Goal: Communication & Community: Answer question/provide support

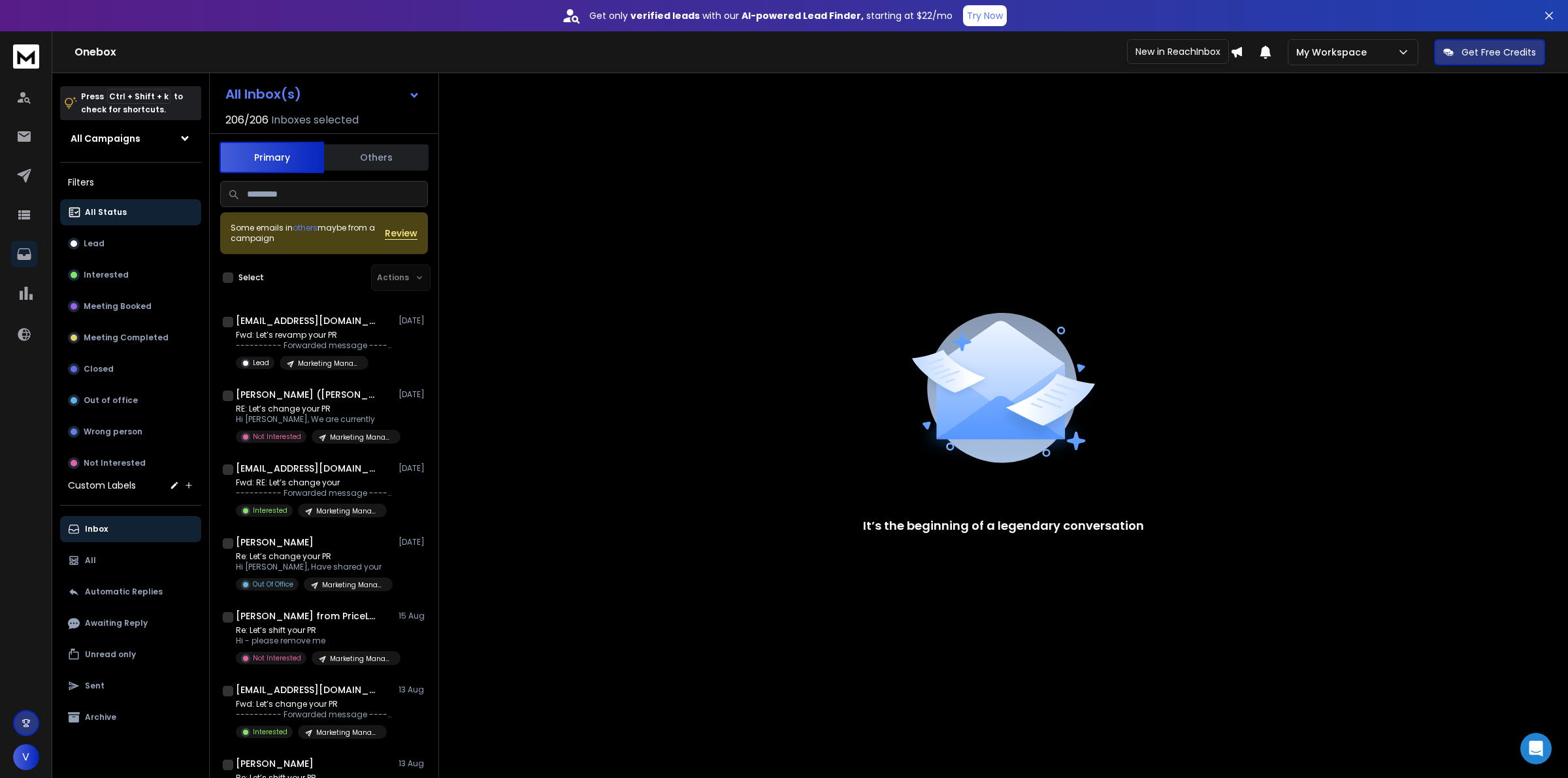
click at [1242, 49] on icon at bounding box center [1237, 52] width 11 height 11
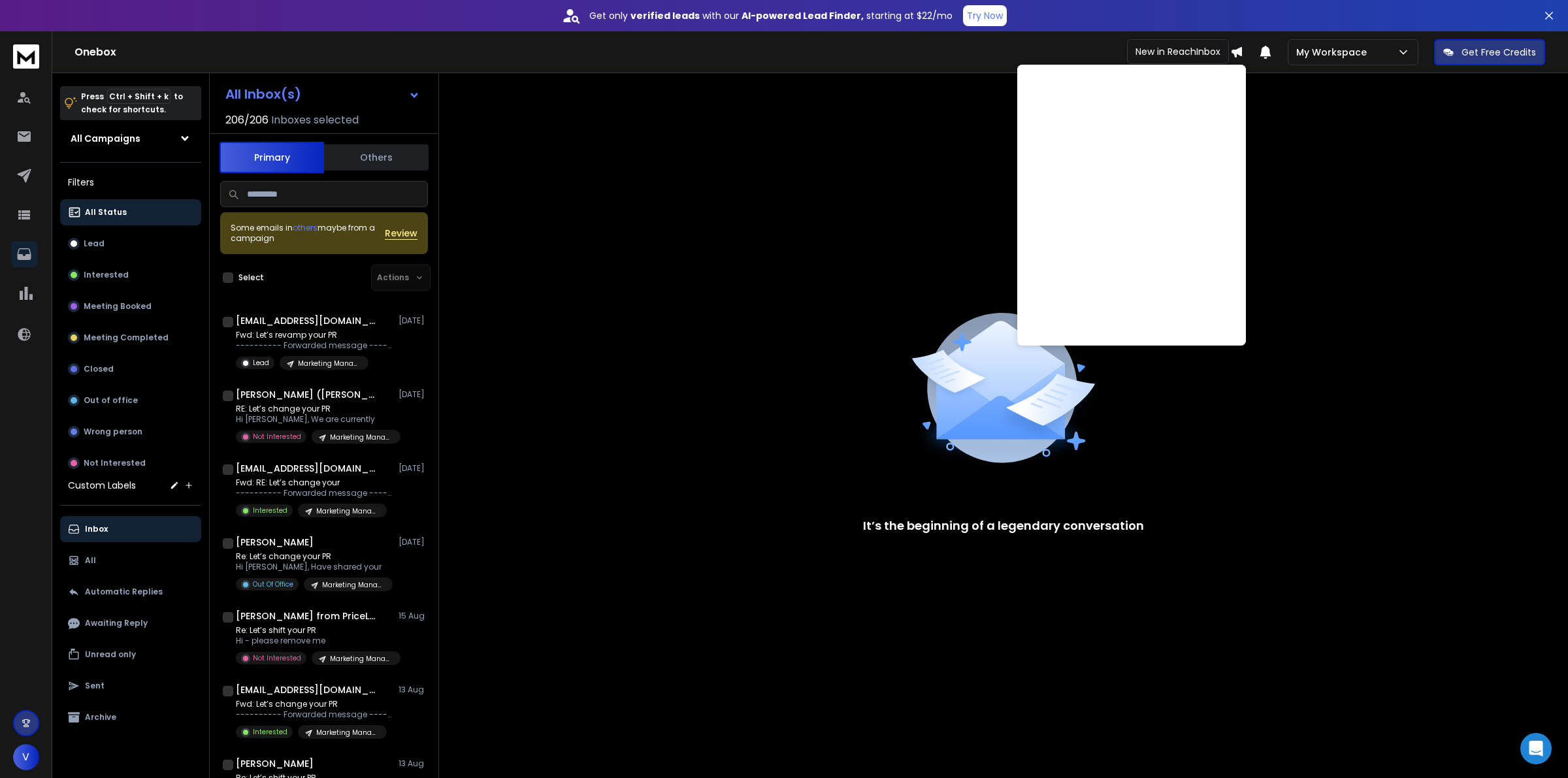
click at [1238, 49] on icon at bounding box center [1237, 52] width 11 height 11
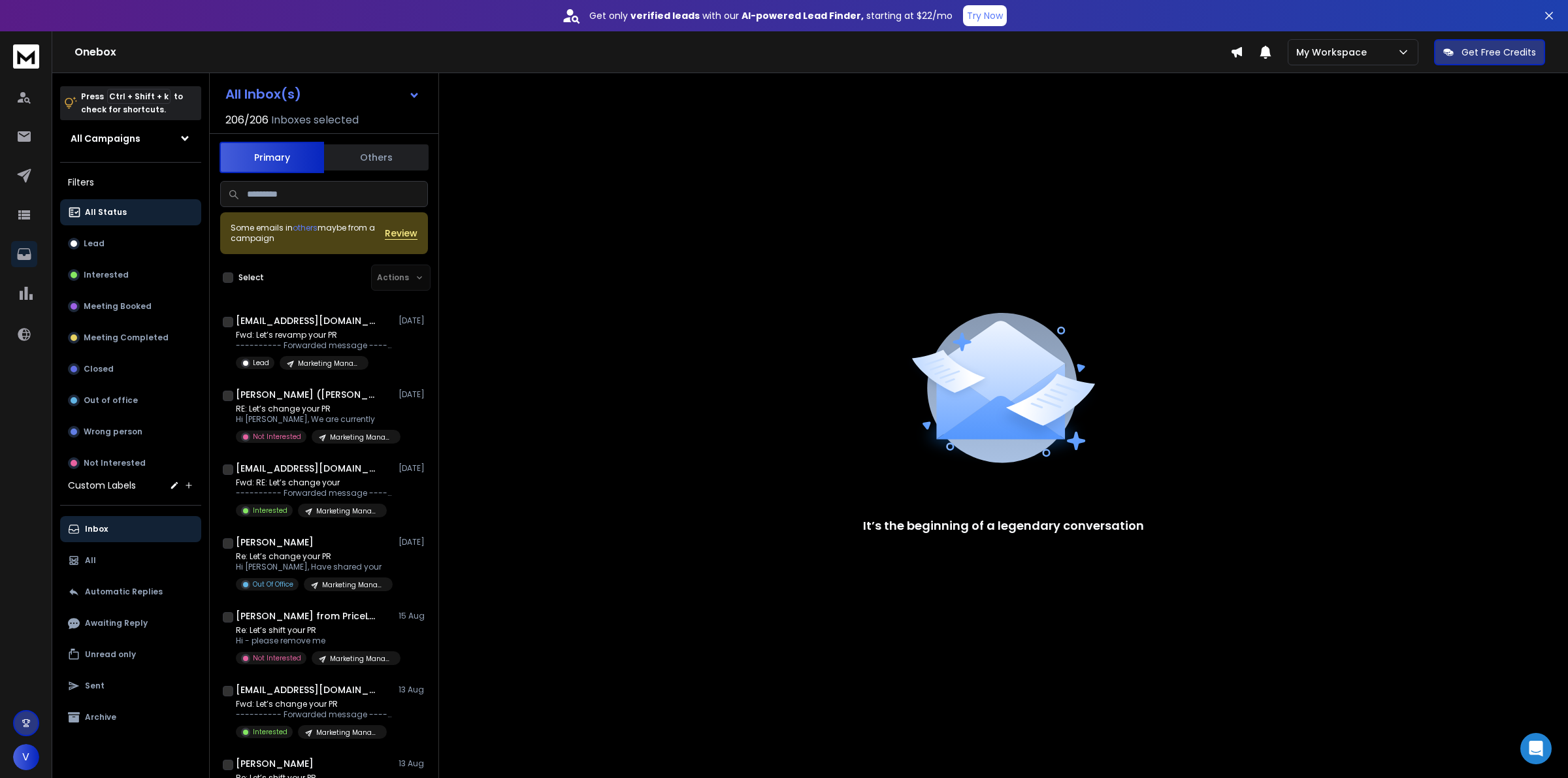
click at [1238, 49] on icon at bounding box center [1237, 52] width 11 height 11
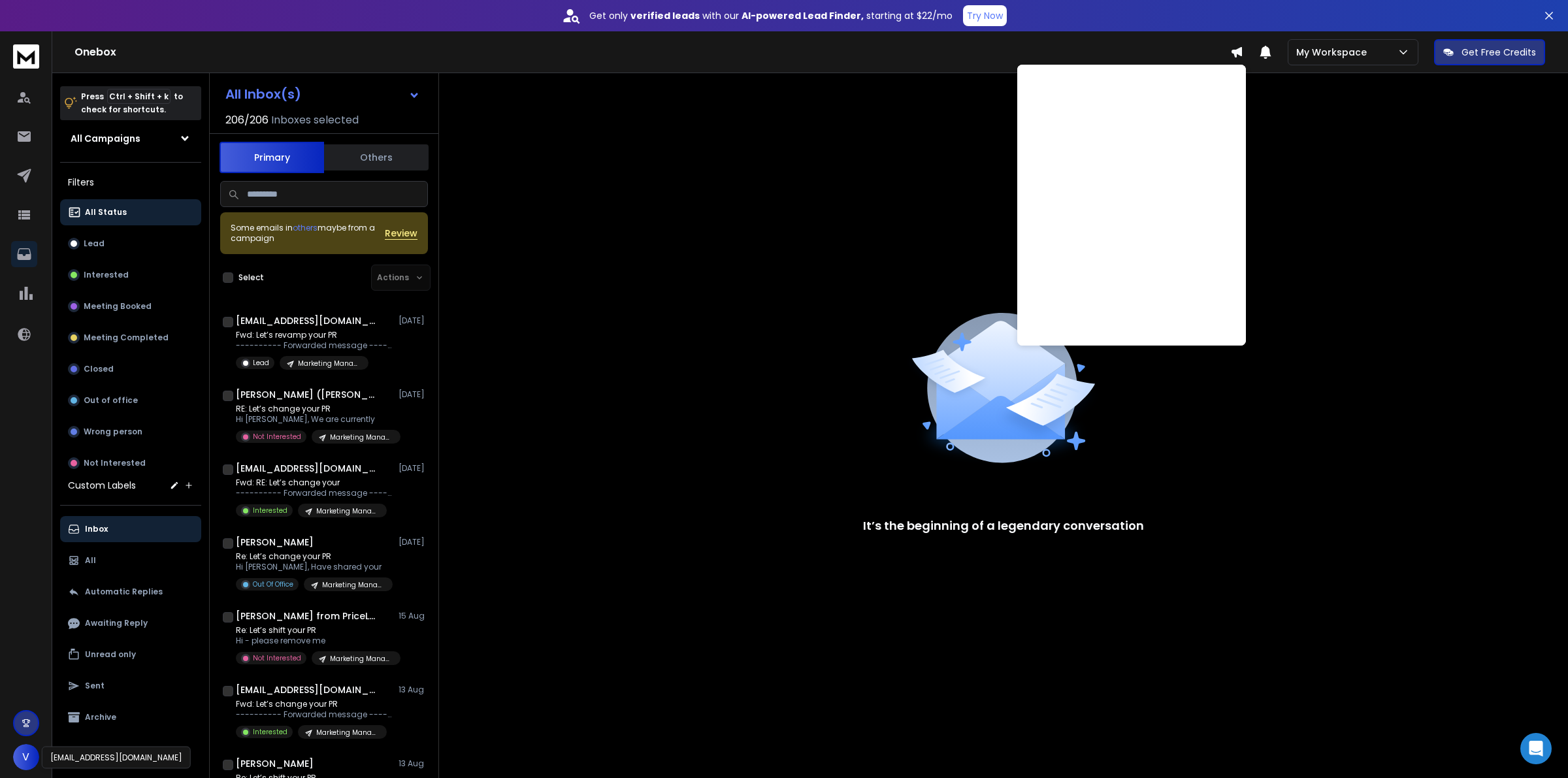
click at [18, 753] on span "V" at bounding box center [26, 757] width 26 height 26
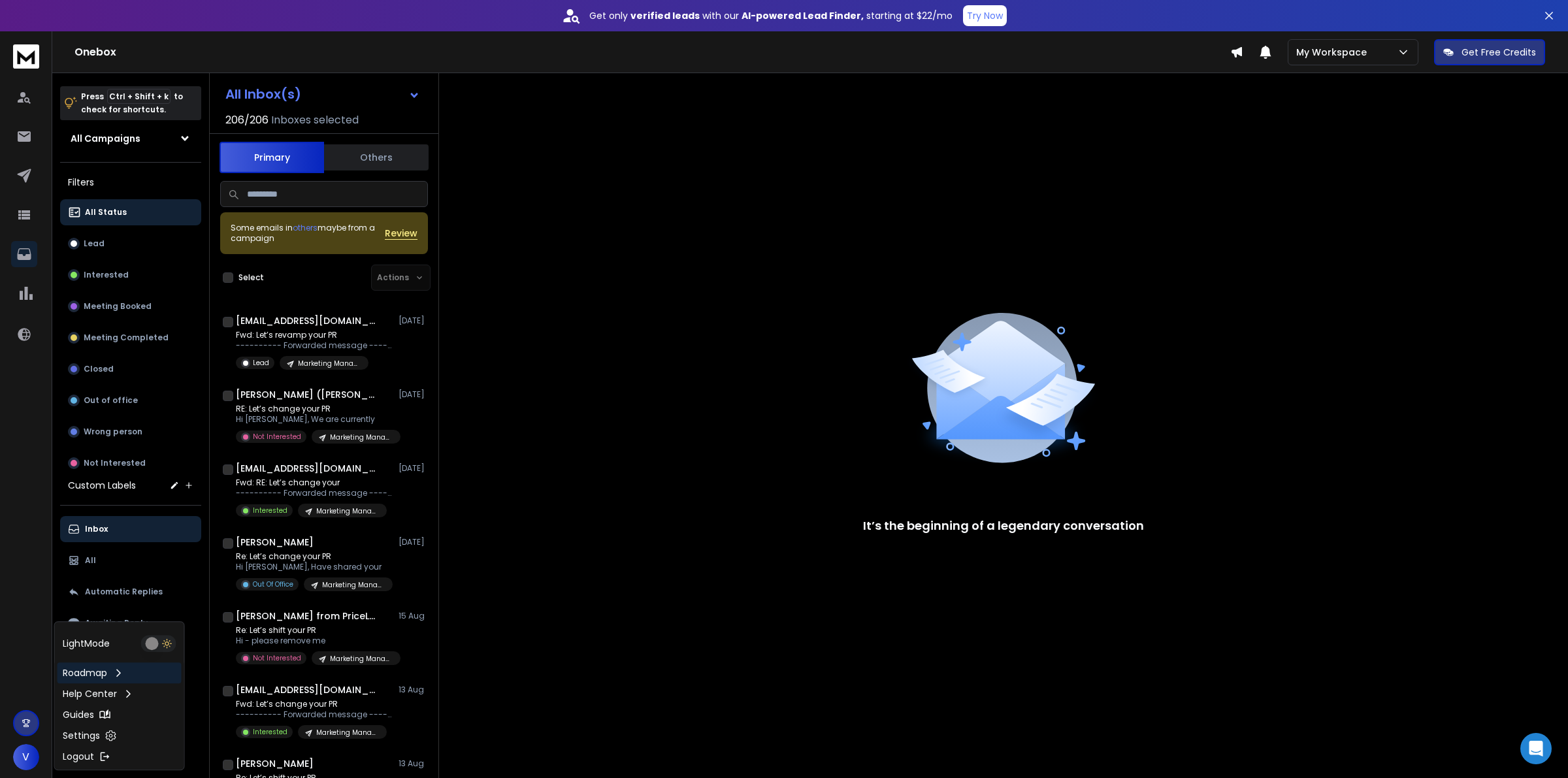
click at [93, 678] on p "Roadmap" at bounding box center [85, 673] width 44 height 13
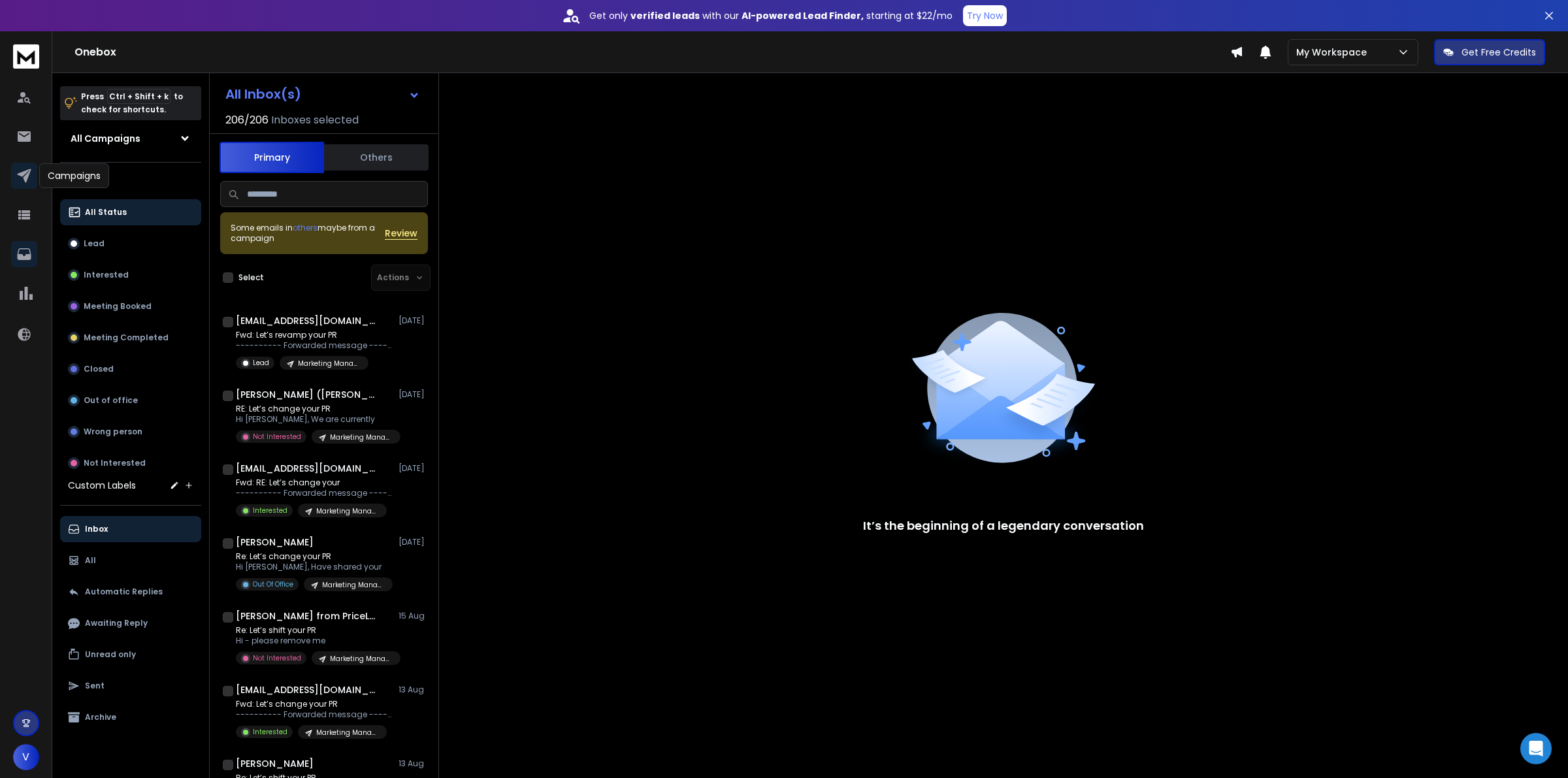
click at [17, 169] on icon at bounding box center [24, 176] width 16 height 16
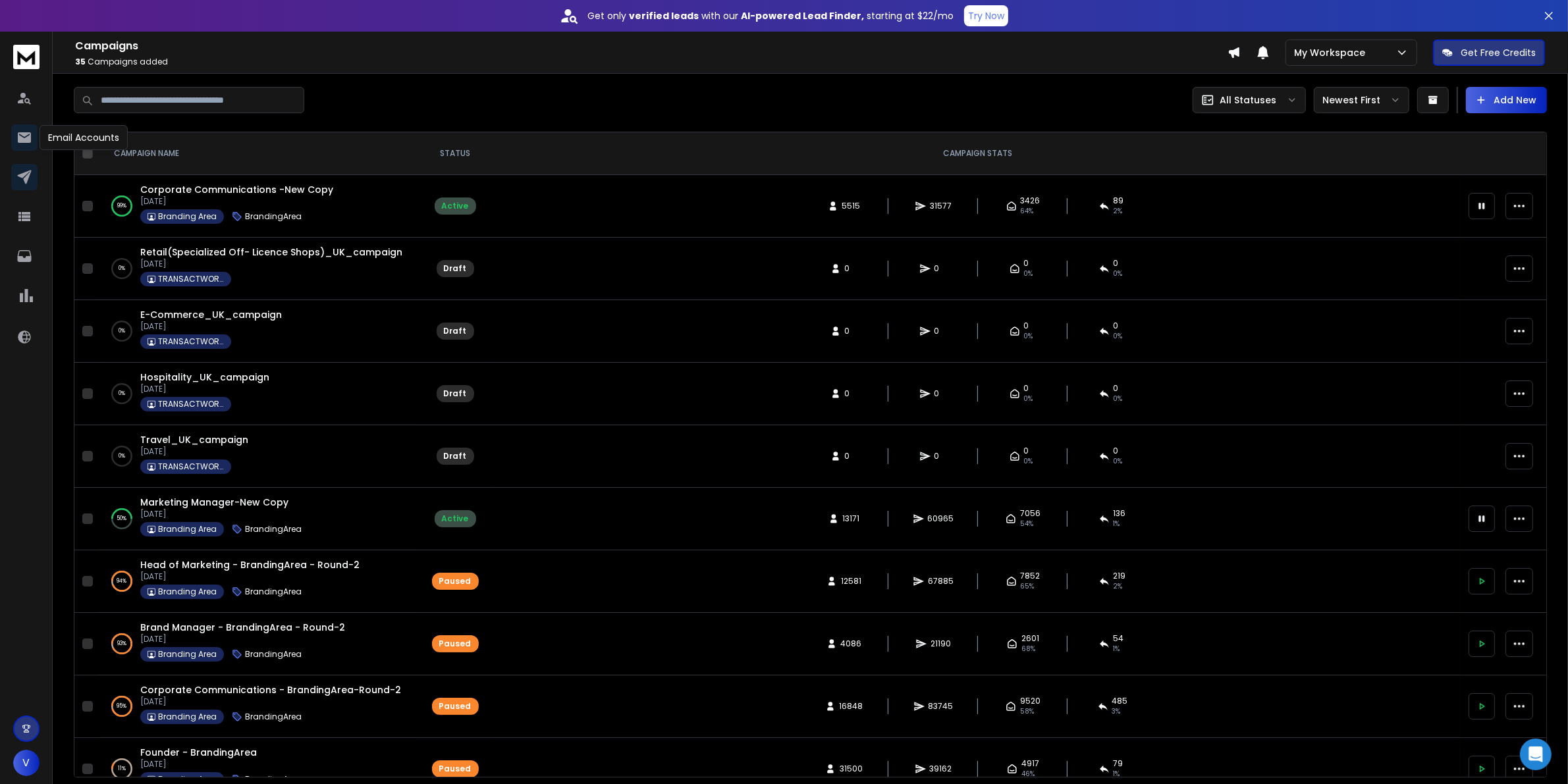
click at [18, 135] on icon at bounding box center [24, 137] width 16 height 16
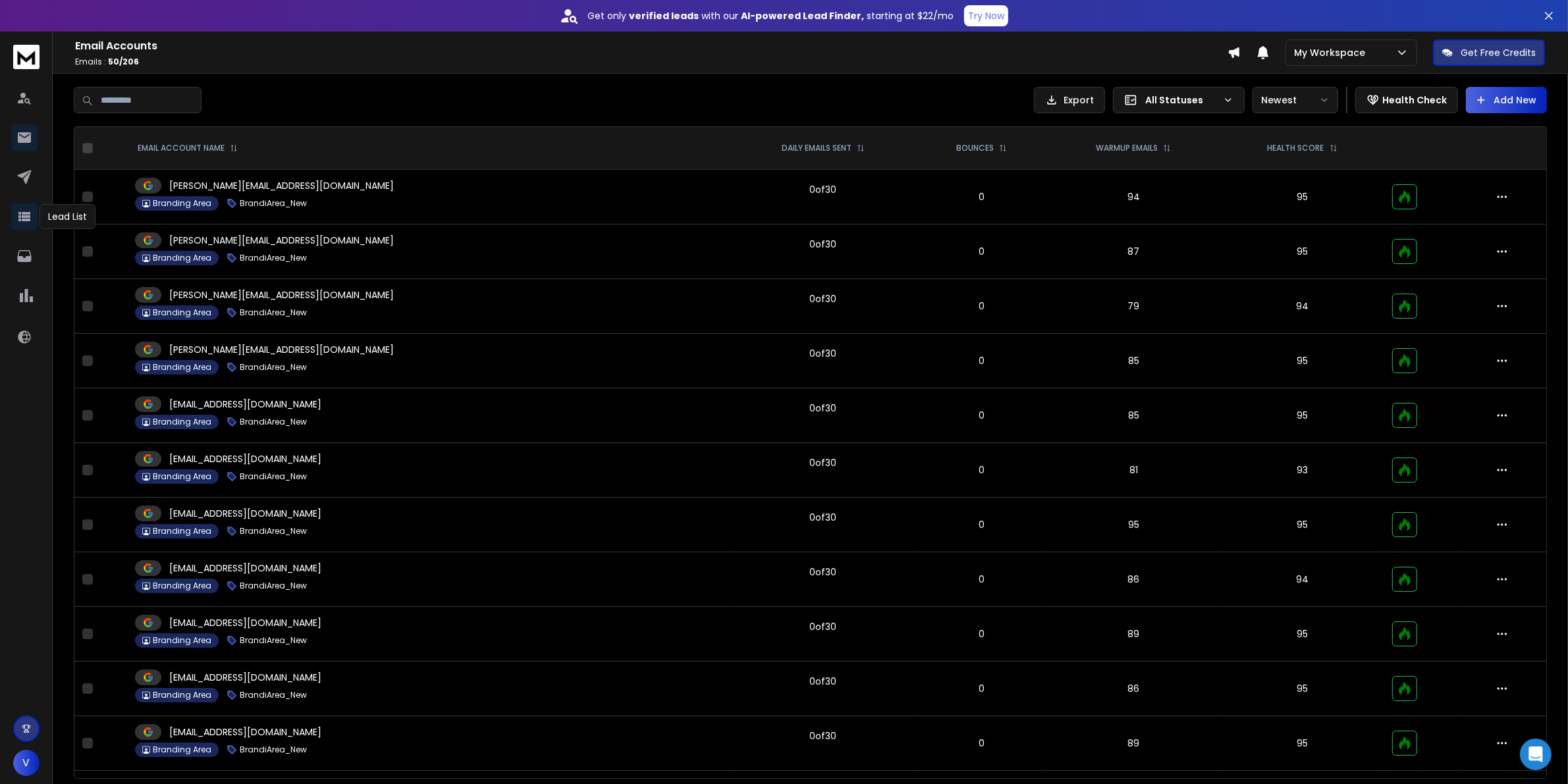
click at [25, 212] on icon at bounding box center [24, 216] width 16 height 16
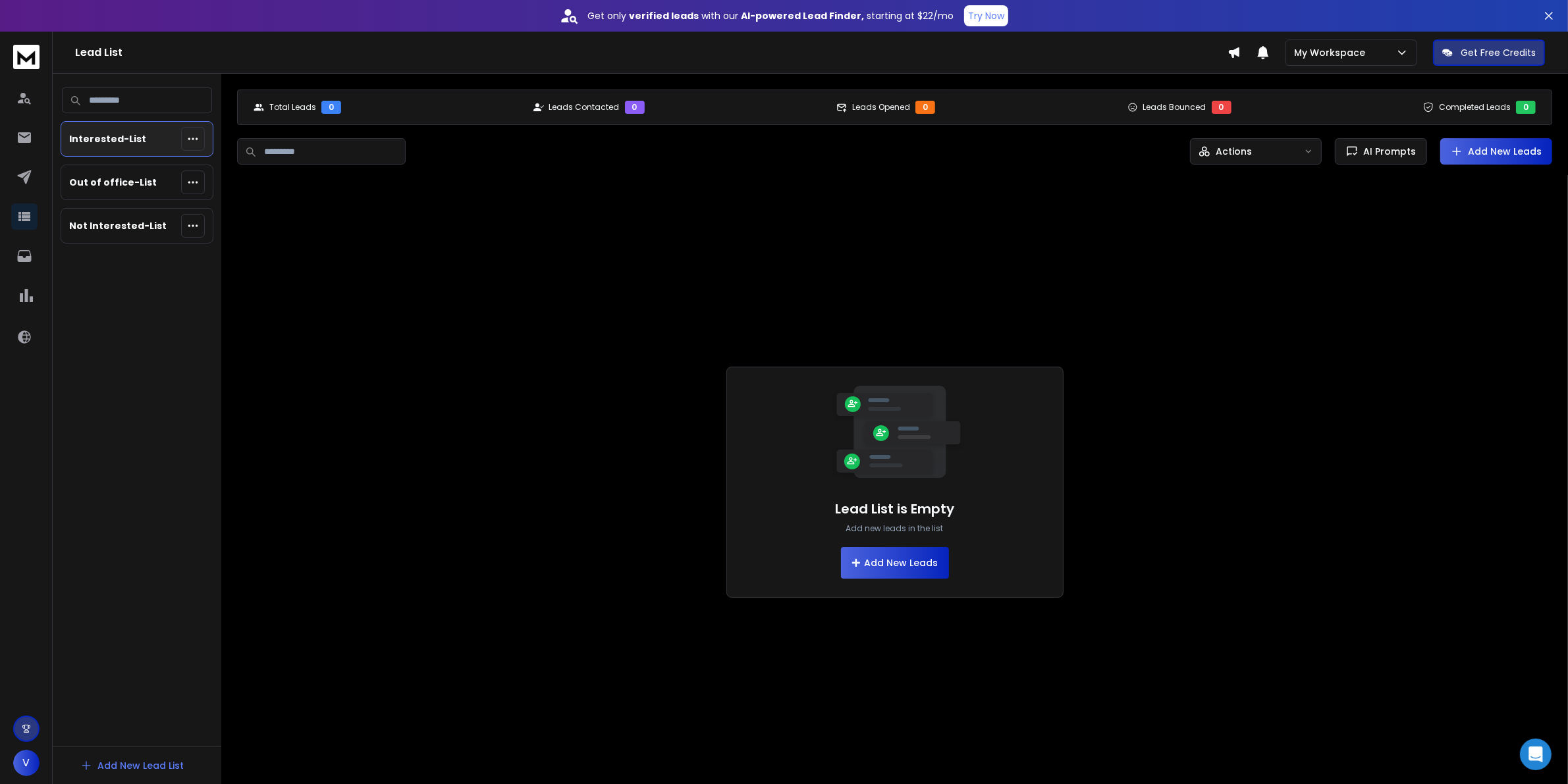
click at [886, 565] on button "Add New Leads" at bounding box center [895, 563] width 108 height 32
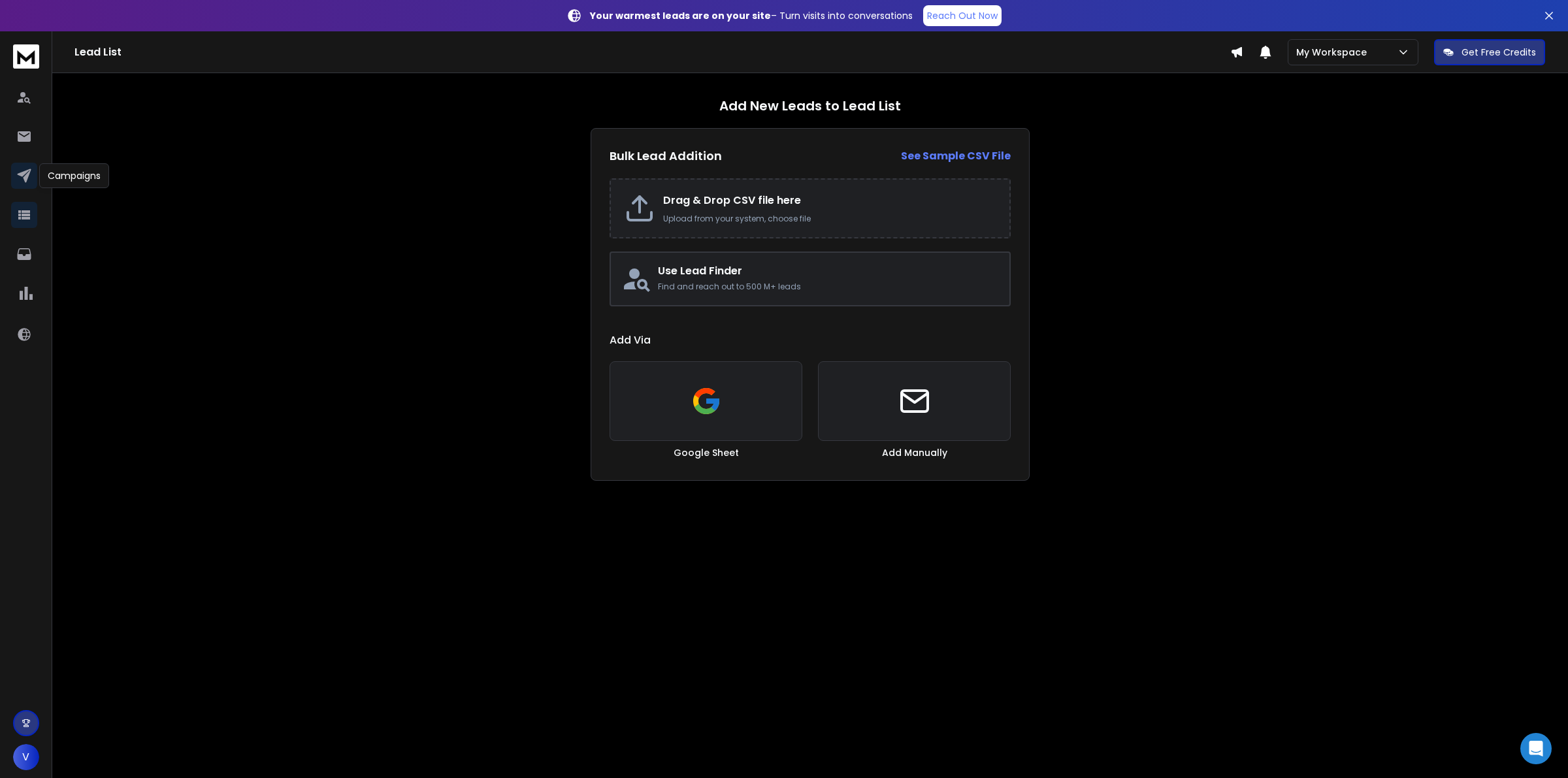
click at [21, 180] on icon at bounding box center [24, 176] width 16 height 16
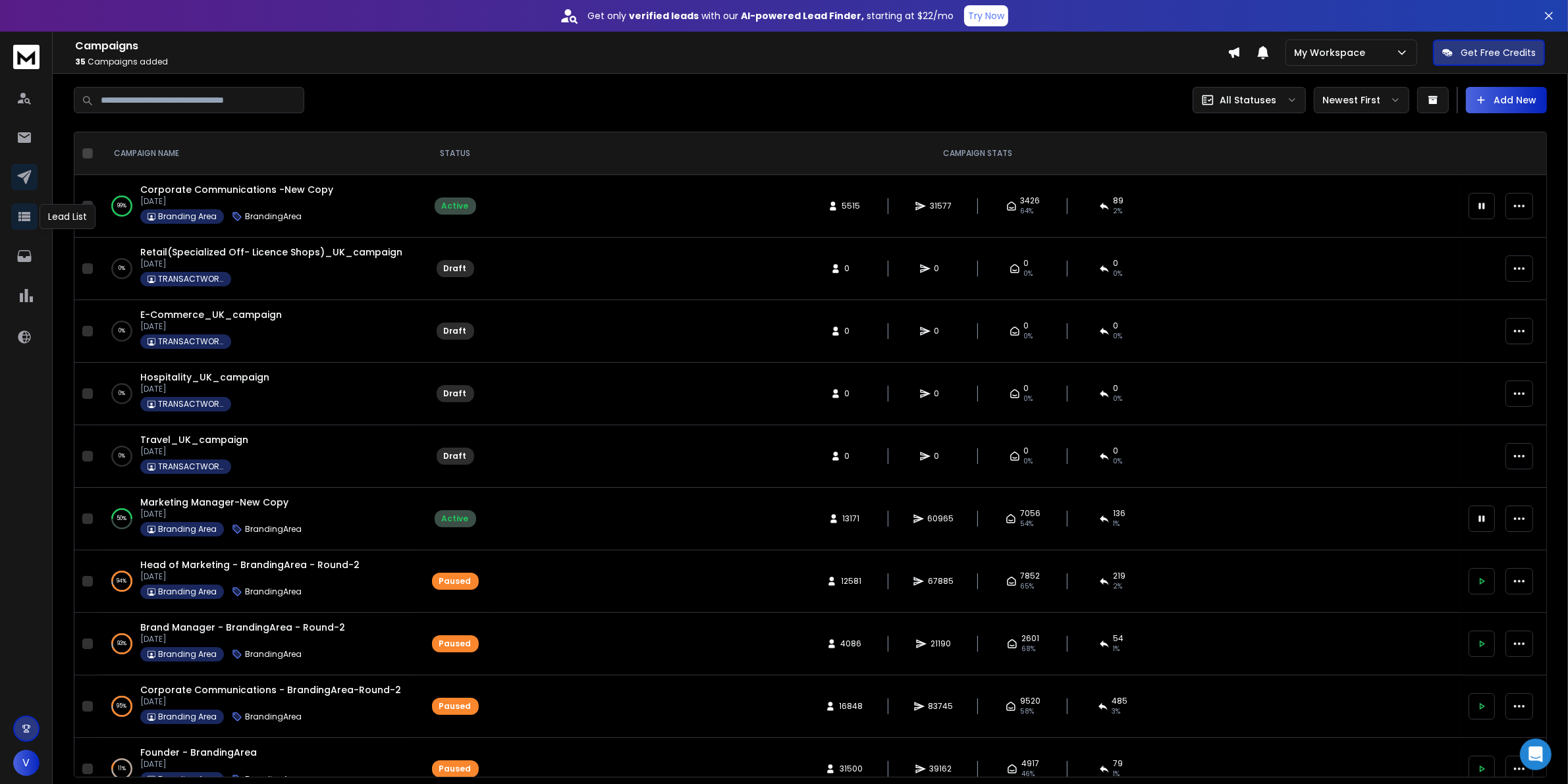
click at [20, 213] on icon at bounding box center [24, 216] width 12 height 9
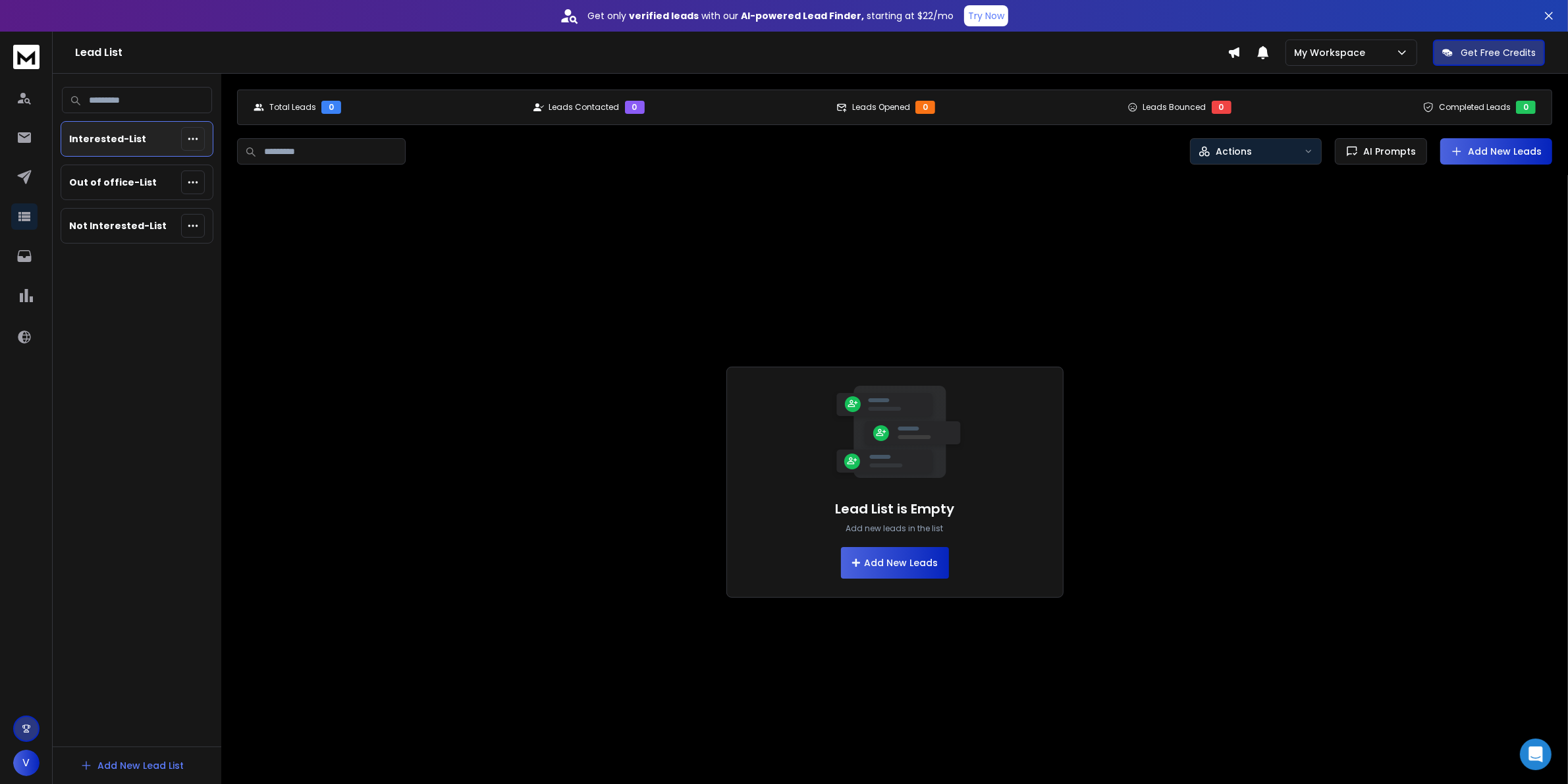
click at [1257, 152] on div "Actions" at bounding box center [1248, 151] width 100 height 13
click at [1267, 205] on p "Add to Campaign" at bounding box center [1274, 203] width 81 height 13
click at [22, 175] on icon at bounding box center [24, 177] width 14 height 14
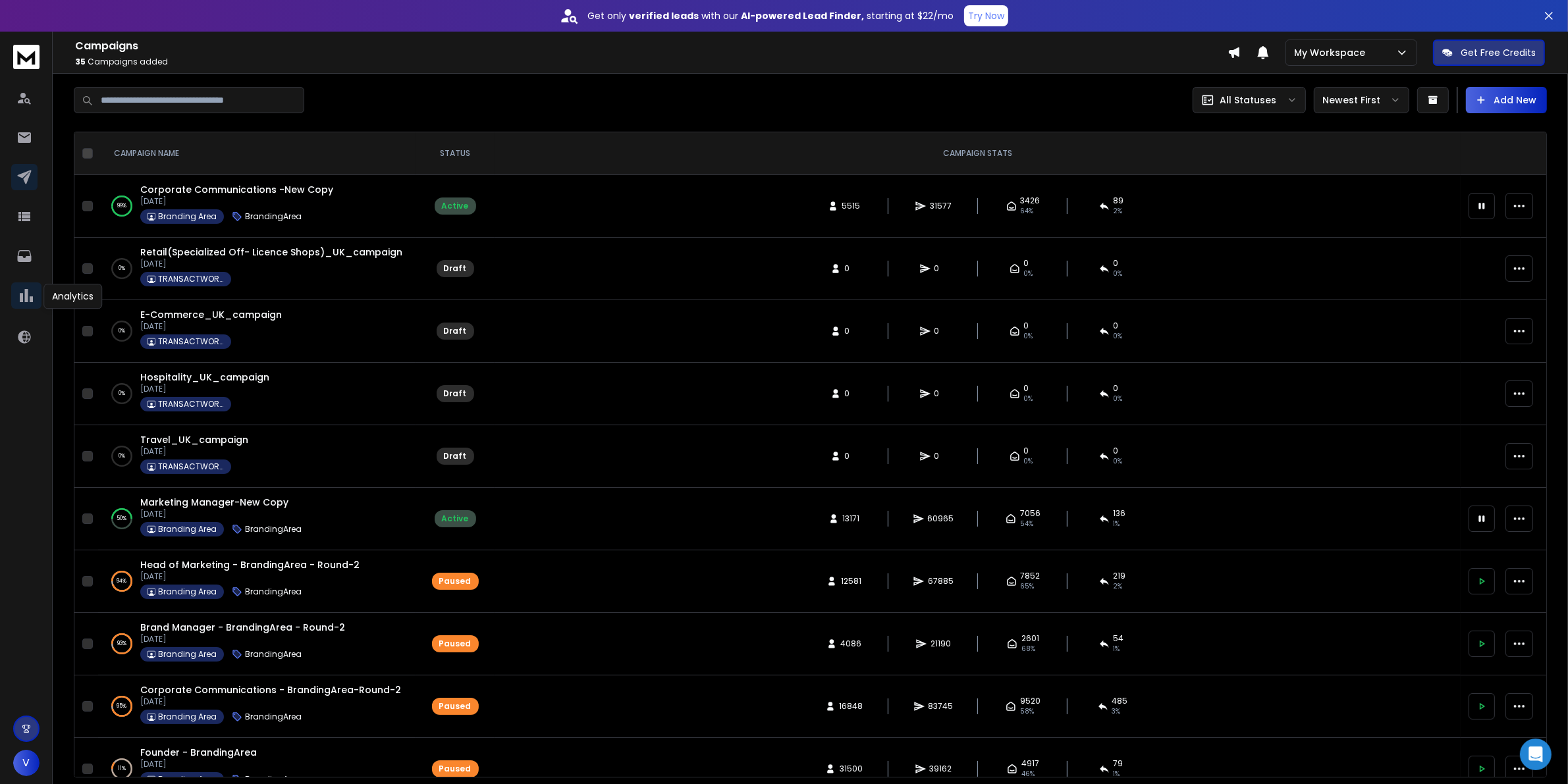
click at [27, 298] on icon at bounding box center [27, 296] width 20 height 20
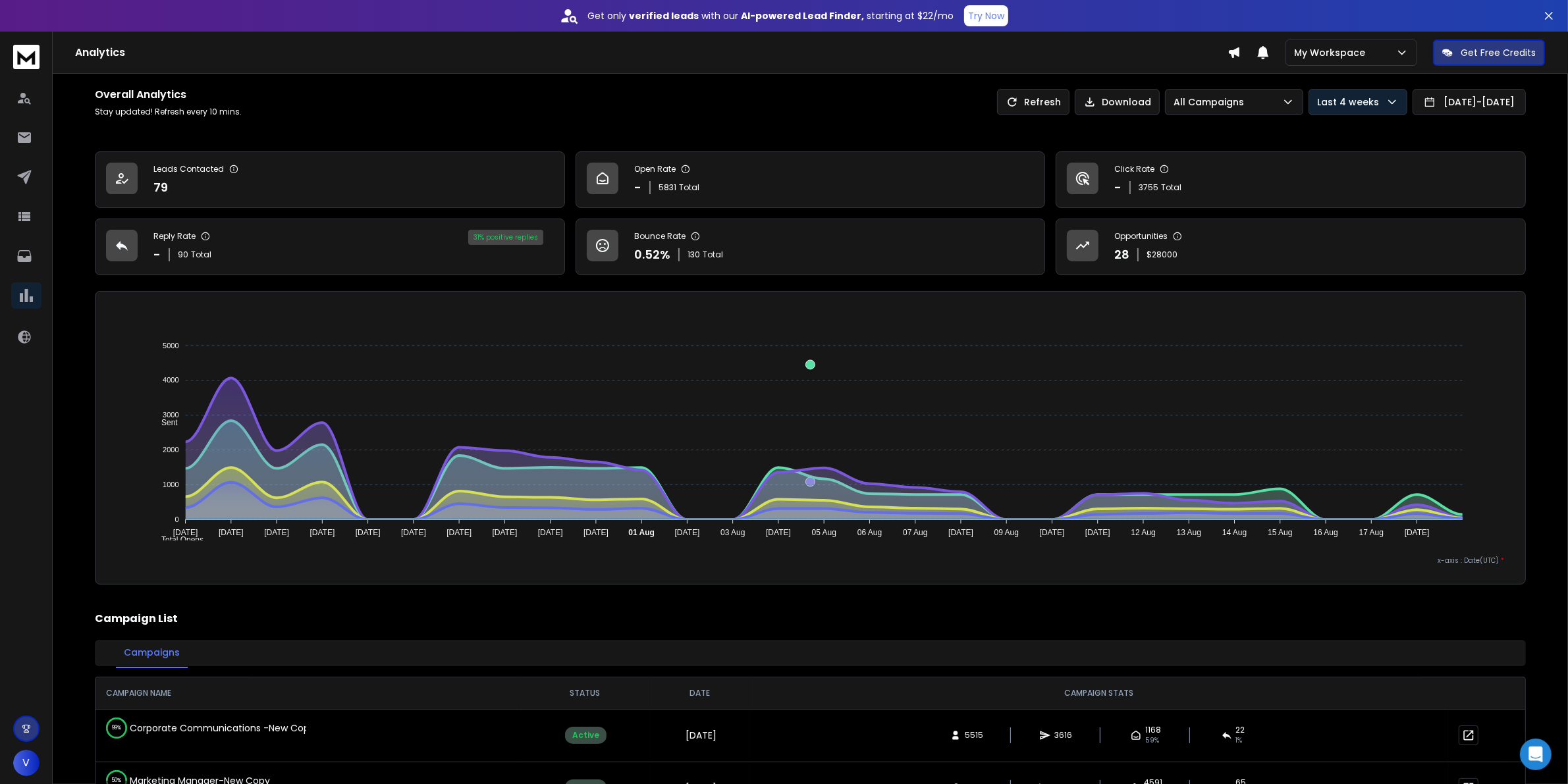
click at [1321, 105] on p "Last 4 weeks" at bounding box center [1350, 102] width 67 height 13
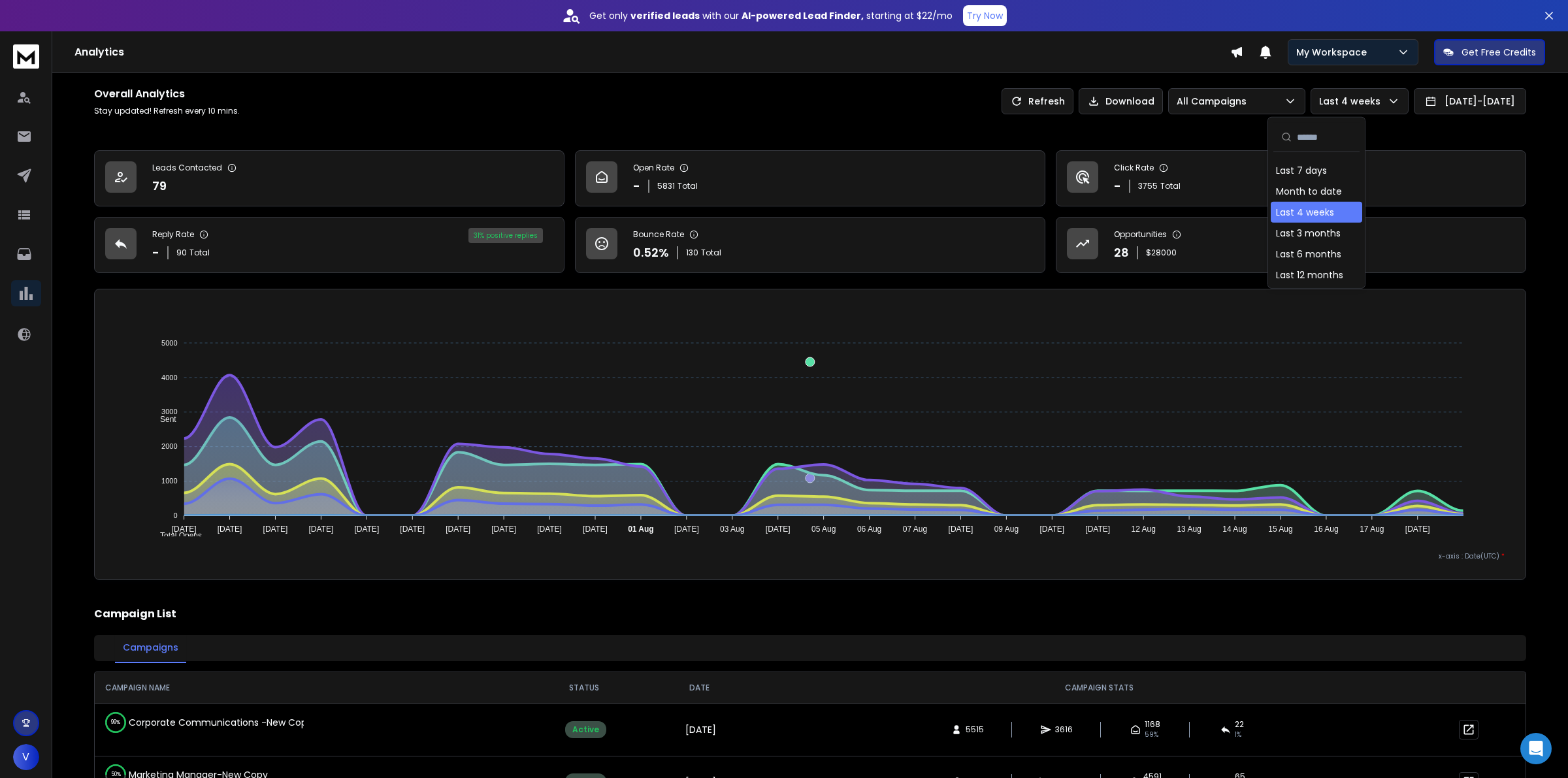
click at [1341, 54] on p "My Workspace" at bounding box center [1334, 53] width 76 height 13
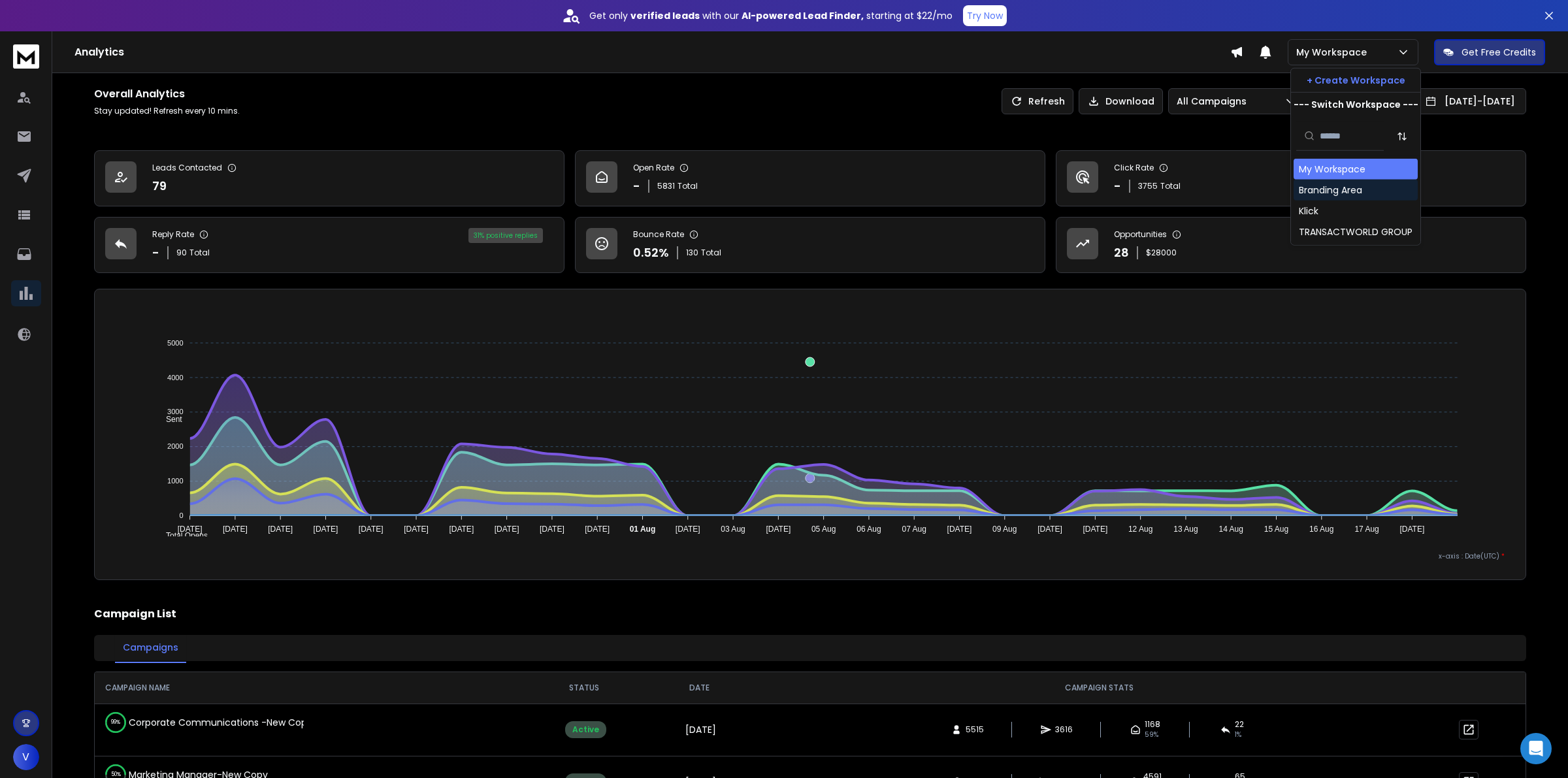
click at [1324, 191] on div "Branding Area" at bounding box center [1330, 190] width 63 height 13
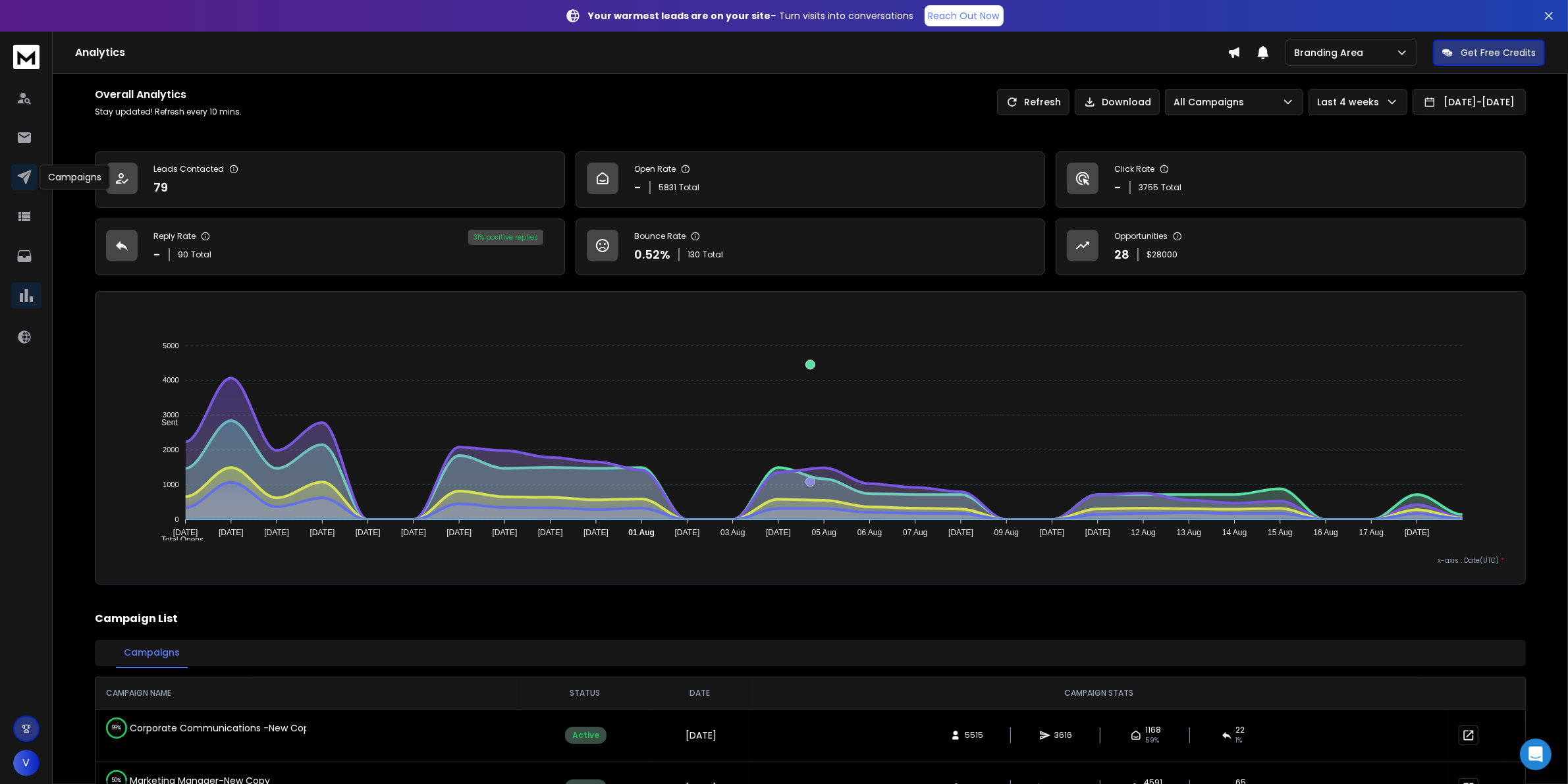
click at [25, 182] on icon at bounding box center [24, 177] width 14 height 14
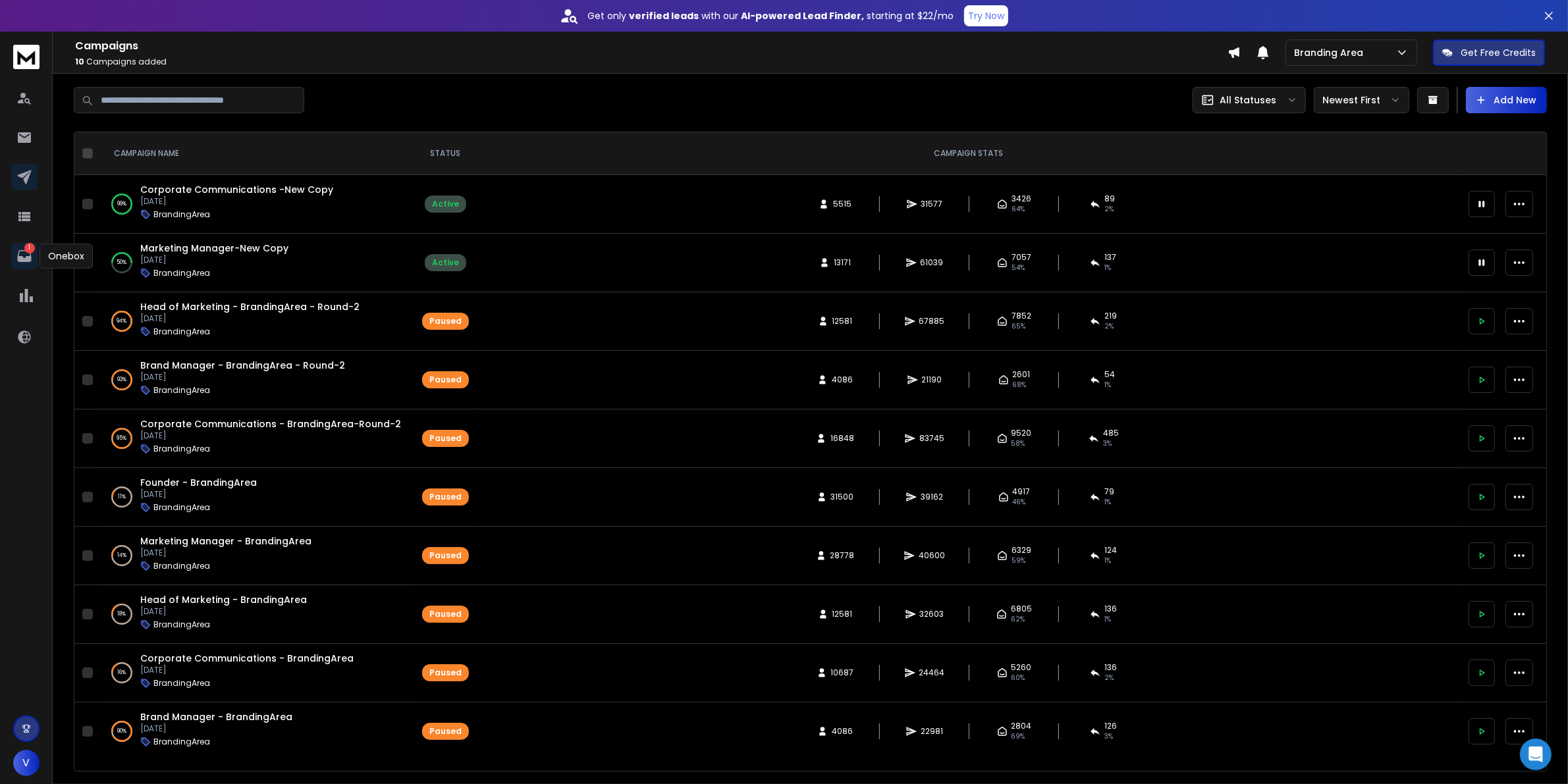
click at [24, 251] on p "1" at bounding box center [29, 248] width 11 height 11
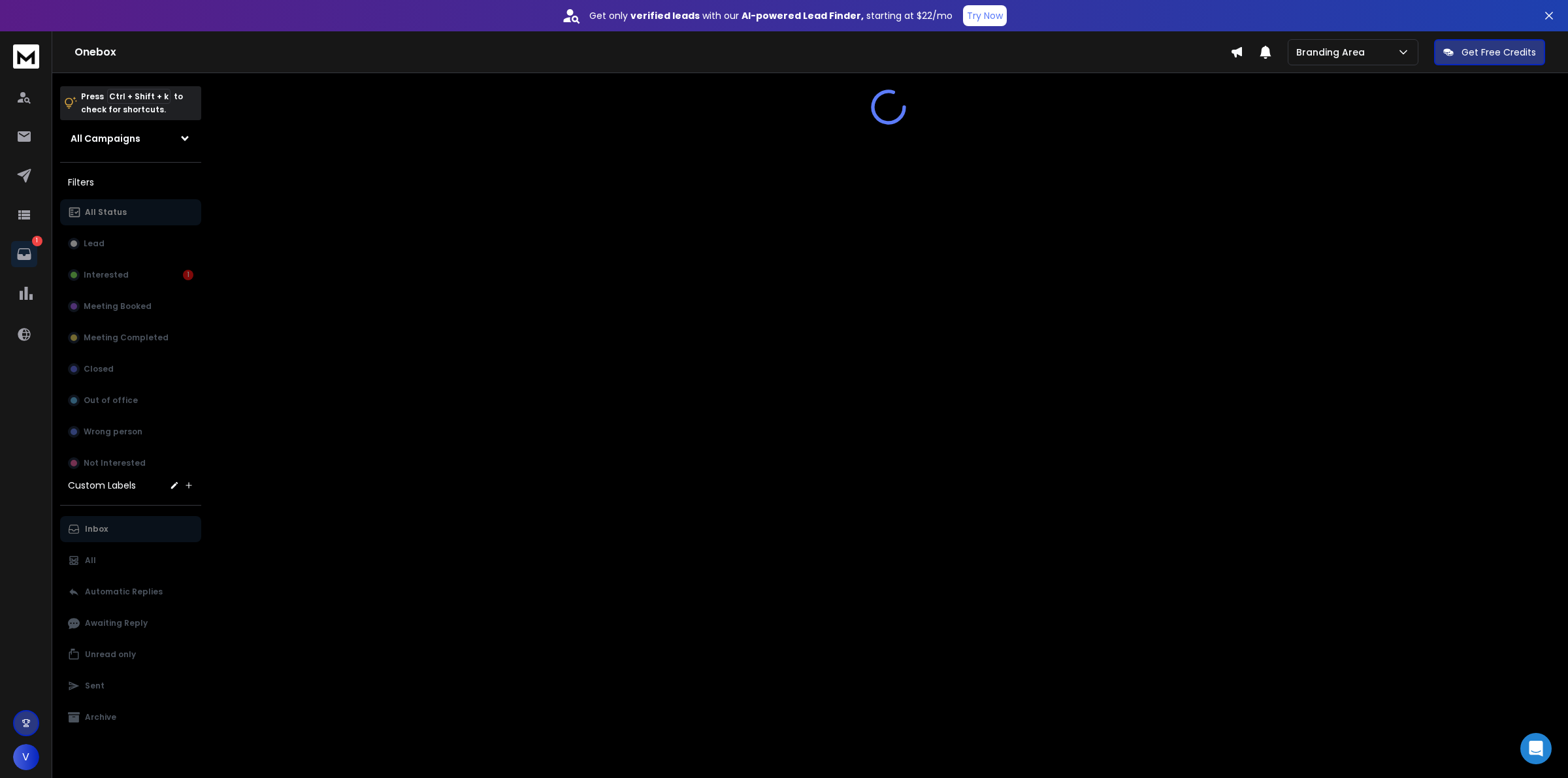
click at [131, 273] on div "All Status Lead Interested 1 Meeting Booked Meeting Completed Closed Out of off…" at bounding box center [130, 338] width 141 height 277
click at [133, 273] on div "All Status Lead Interested 1 Meeting Booked Meeting Completed Closed Out of off…" at bounding box center [130, 338] width 141 height 277
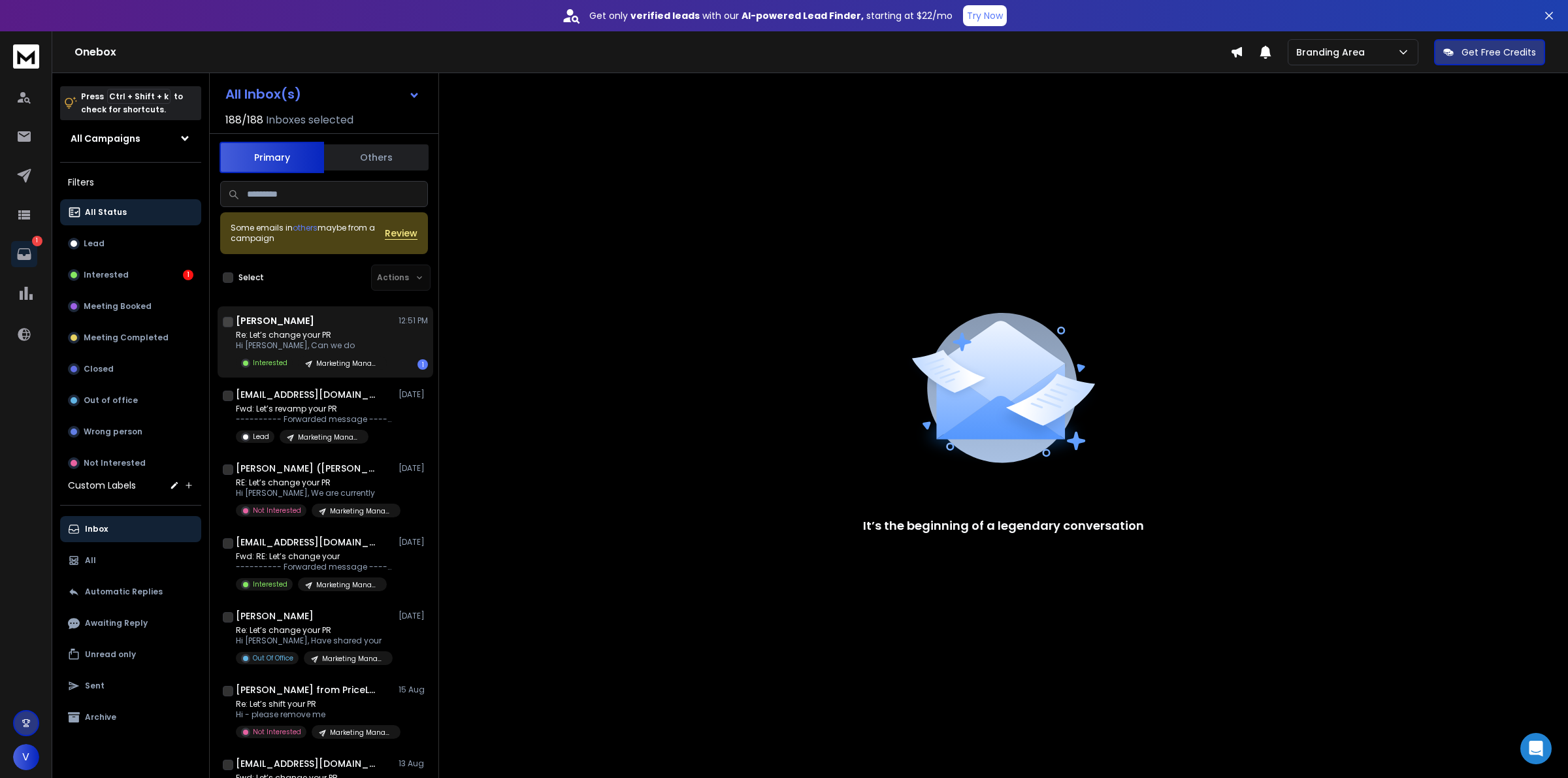
click at [306, 350] on p "Hi Aditi, Can we do" at bounding box center [311, 345] width 151 height 11
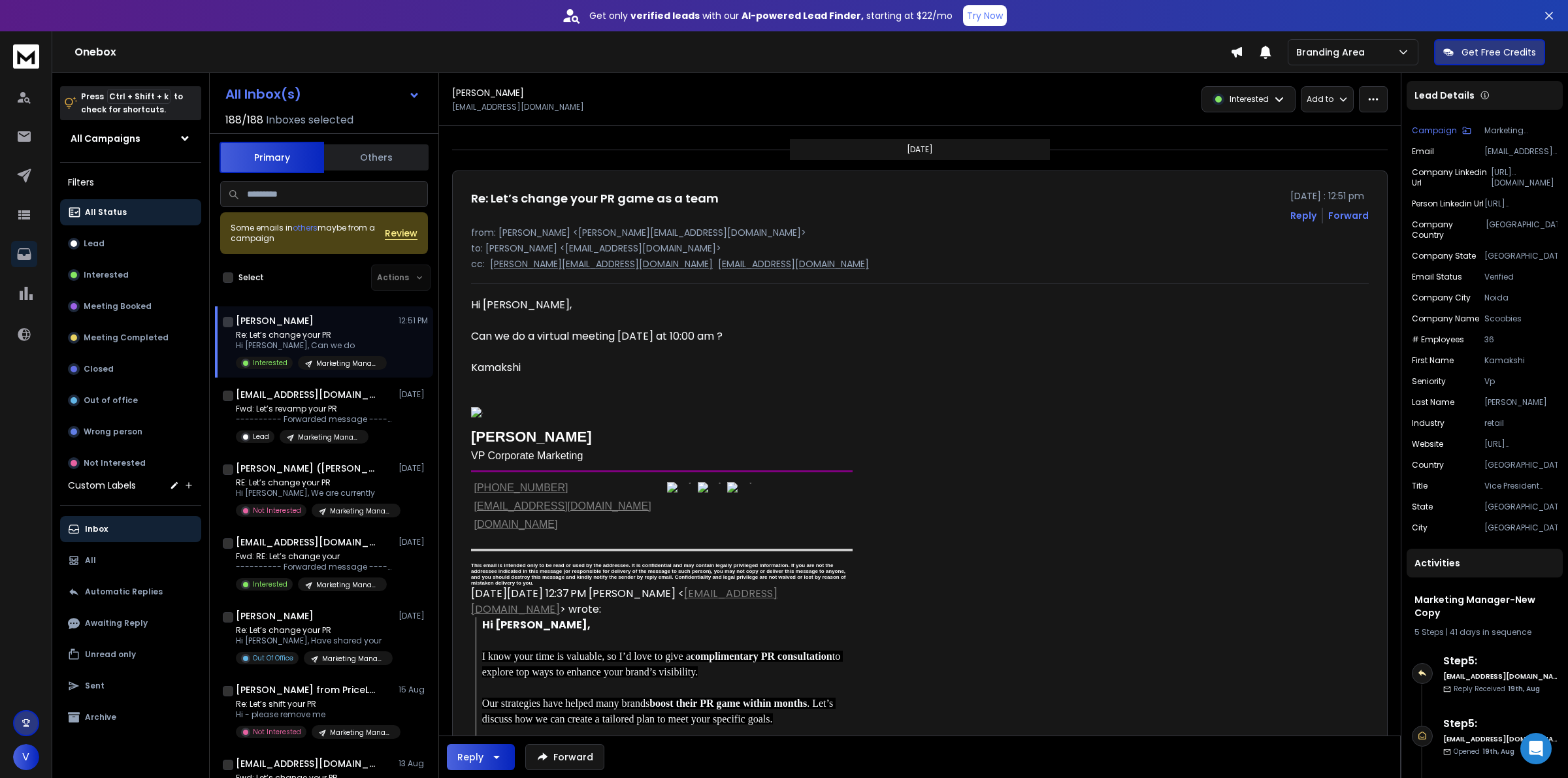
click at [1355, 209] on div "Forward" at bounding box center [1348, 216] width 40 height 13
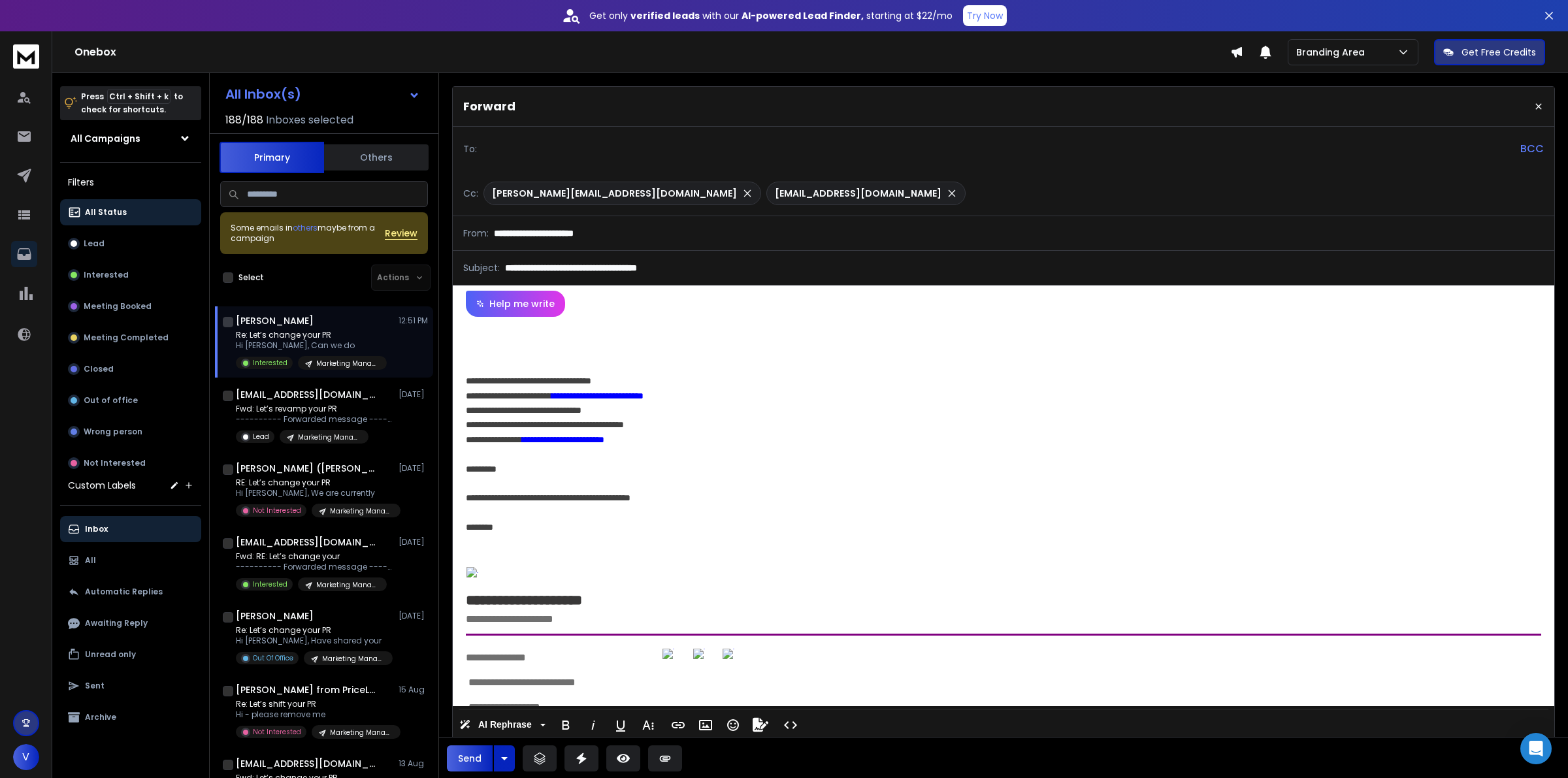
click at [528, 138] on input at bounding box center [527, 149] width 91 height 24
type input "**********"
click at [475, 753] on button "Send" at bounding box center [470, 759] width 46 height 26
